Goal: Task Accomplishment & Management: Manage account settings

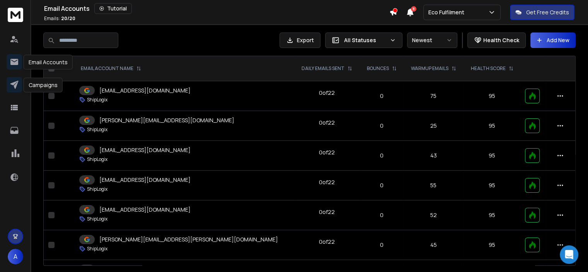
click at [7, 82] on link at bounding box center [14, 84] width 15 height 15
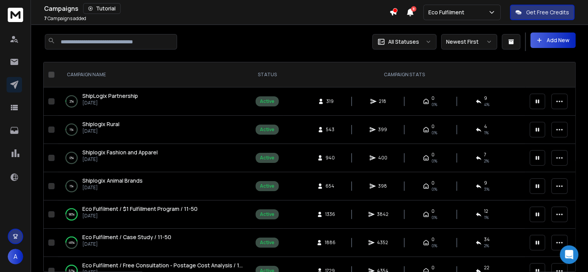
click at [141, 183] on span "Shiplogix Animal Brands" at bounding box center [112, 180] width 60 height 7
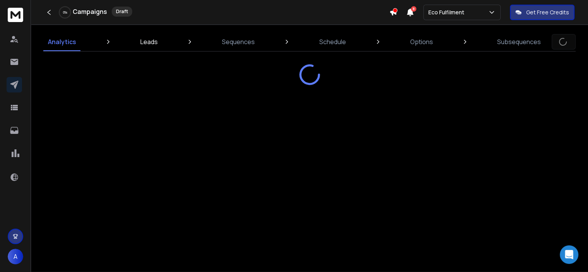
click at [143, 37] on p "Leads" at bounding box center [148, 41] width 17 height 9
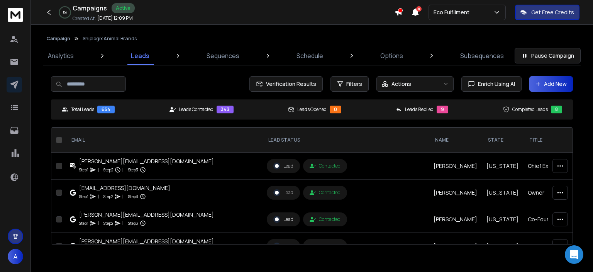
click at [545, 82] on button "Add New" at bounding box center [552, 83] width 44 height 15
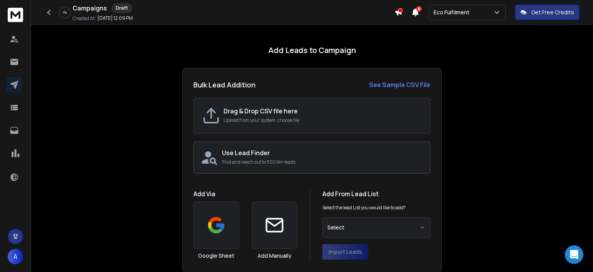
click at [295, 117] on p "Upload from your system, choose file" at bounding box center [323, 120] width 199 height 6
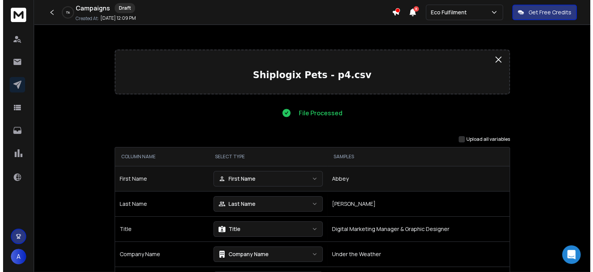
scroll to position [129, 0]
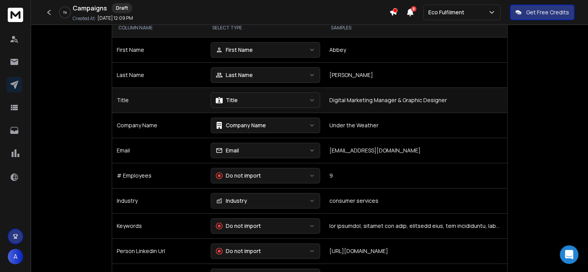
click at [300, 104] on button "Title" at bounding box center [265, 99] width 109 height 15
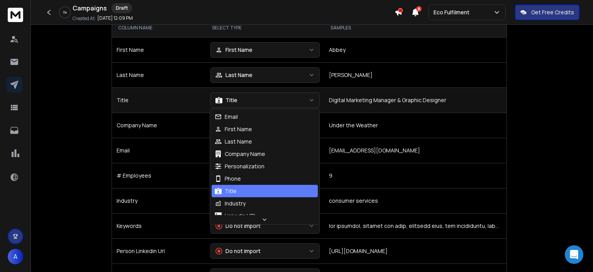
click at [391, 96] on td "Digital Marketing Manager & Graphic Designer" at bounding box center [415, 99] width 182 height 25
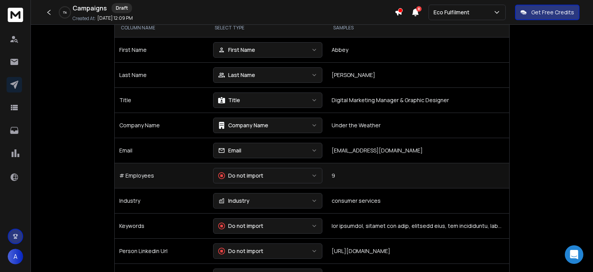
click at [269, 168] on button "Do not import" at bounding box center [267, 175] width 109 height 15
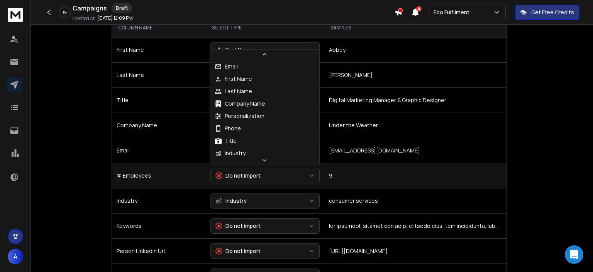
scroll to position [78, 0]
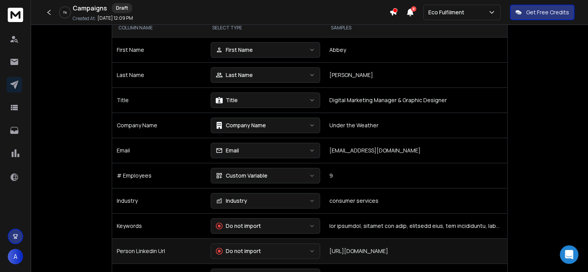
click at [245, 254] on button "Do not import" at bounding box center [265, 250] width 109 height 15
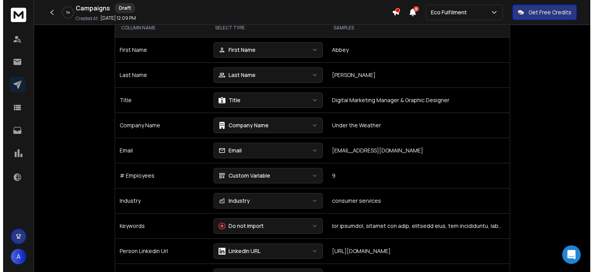
scroll to position [561, 0]
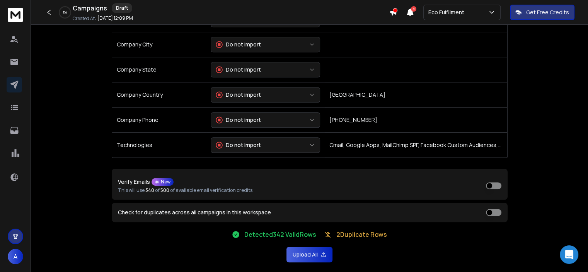
click at [309, 252] on button "Upload All" at bounding box center [309, 253] width 46 height 15
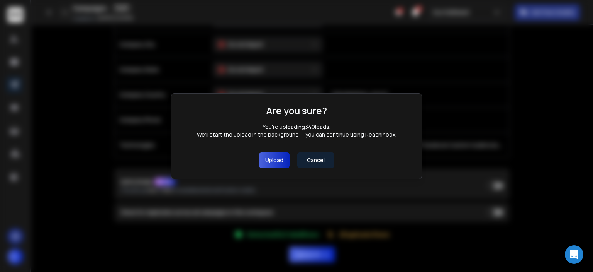
click at [272, 161] on button "Upload" at bounding box center [274, 159] width 31 height 15
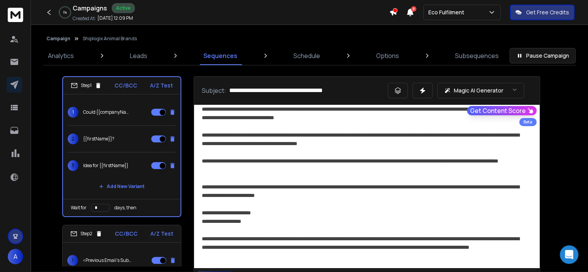
scroll to position [29, 0]
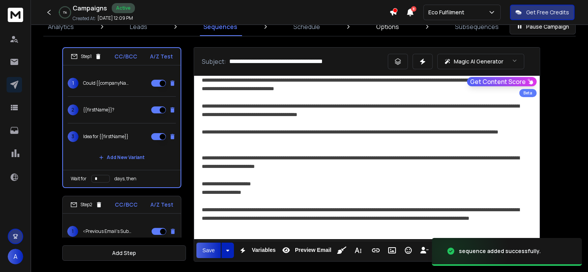
click at [379, 32] on link "Options" at bounding box center [387, 26] width 32 height 19
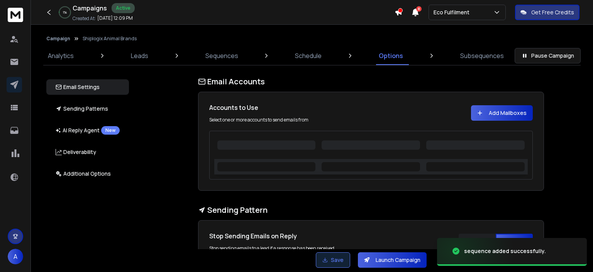
click at [331, 256] on button "Save" at bounding box center [333, 259] width 34 height 15
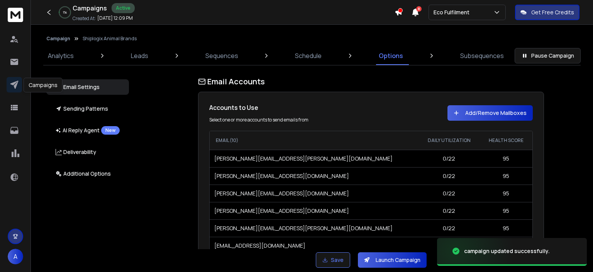
click at [17, 83] on icon at bounding box center [14, 85] width 8 height 8
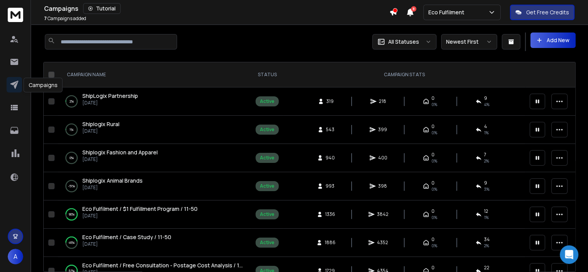
click at [163, 151] on div "0 % Shiplogix Fashion and Apparel [DATE]" at bounding box center [154, 157] width 178 height 19
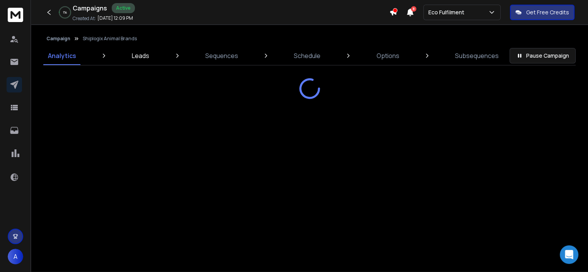
click at [144, 56] on p "Leads" at bounding box center [140, 55] width 17 height 9
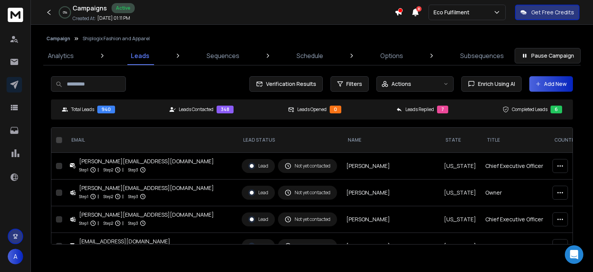
click at [559, 83] on button "Add New" at bounding box center [552, 83] width 44 height 15
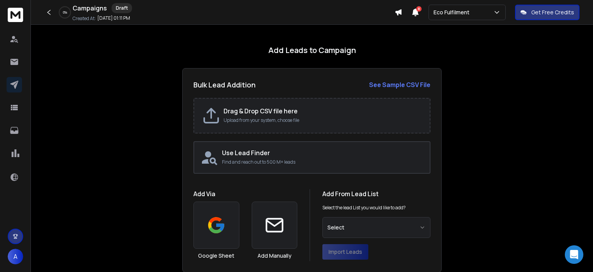
click at [309, 120] on p "Upload from your system, choose file" at bounding box center [323, 120] width 199 height 6
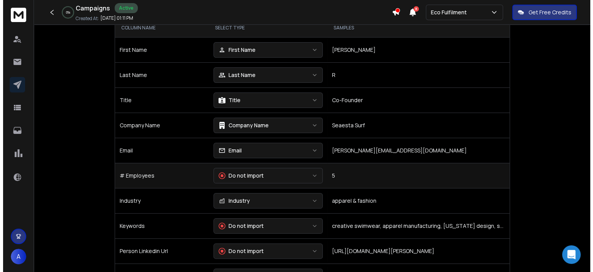
scroll to position [561, 0]
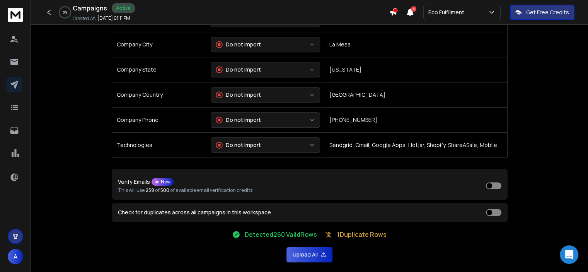
click at [308, 250] on button "Upload All" at bounding box center [309, 253] width 46 height 15
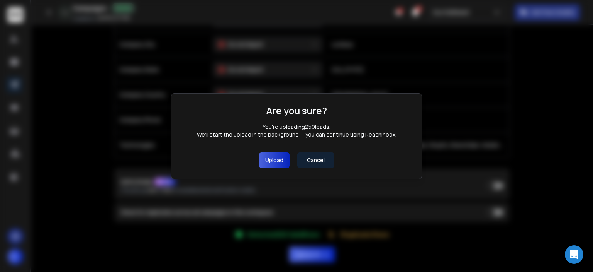
click at [280, 164] on button "Upload" at bounding box center [274, 159] width 31 height 15
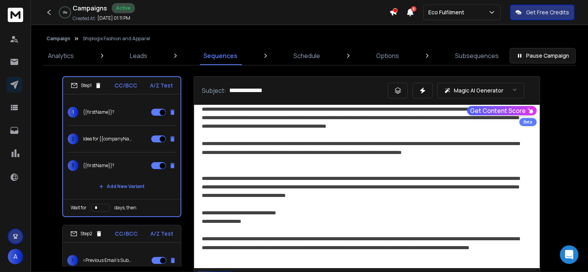
scroll to position [29, 0]
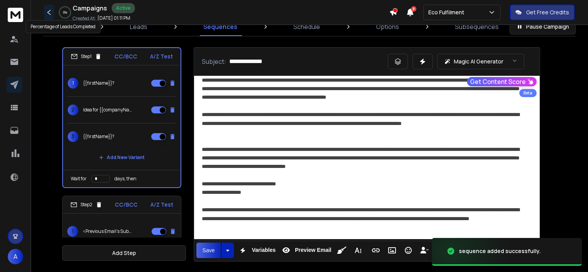
click at [48, 10] on icon at bounding box center [49, 12] width 7 height 7
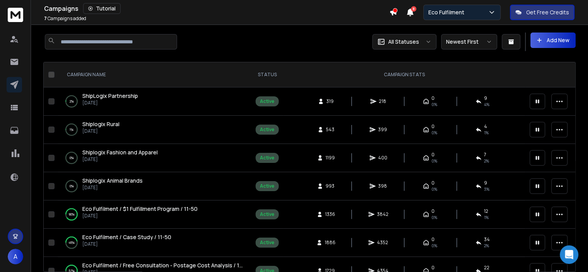
click at [456, 15] on p "Eco Fulfilment" at bounding box center [447, 12] width 39 height 8
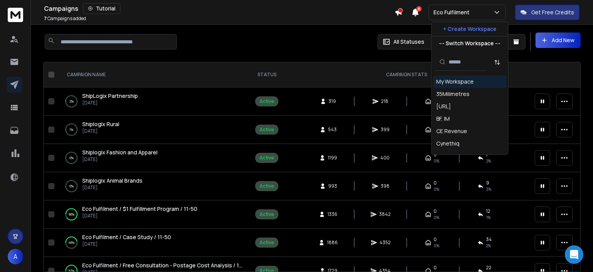
click at [462, 82] on div "My Workspace" at bounding box center [454, 82] width 37 height 8
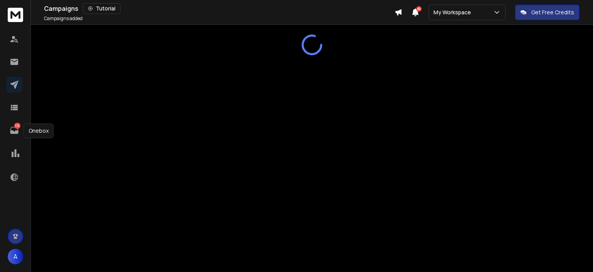
click at [15, 124] on p "172" at bounding box center [17, 125] width 6 height 6
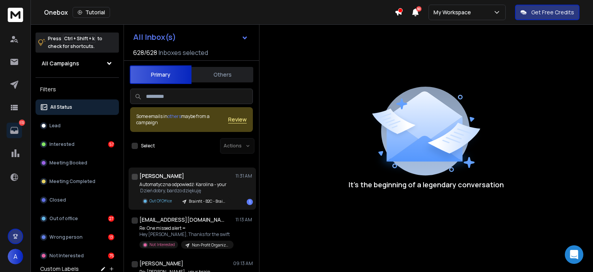
scroll to position [129, 0]
